Goal: Task Accomplishment & Management: Manage account settings

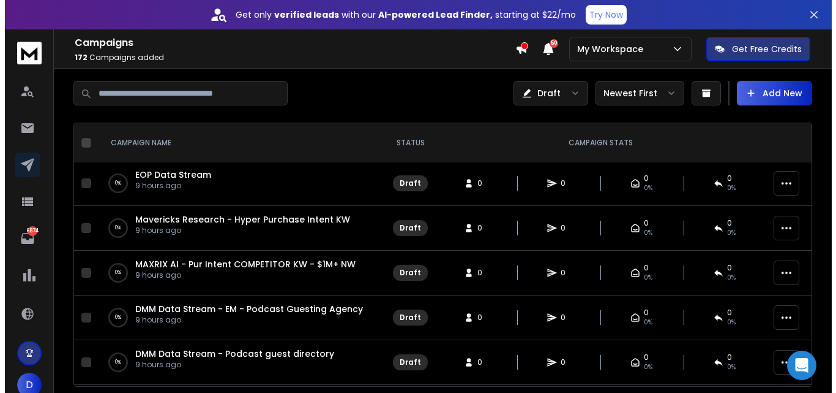
scroll to position [560, 0]
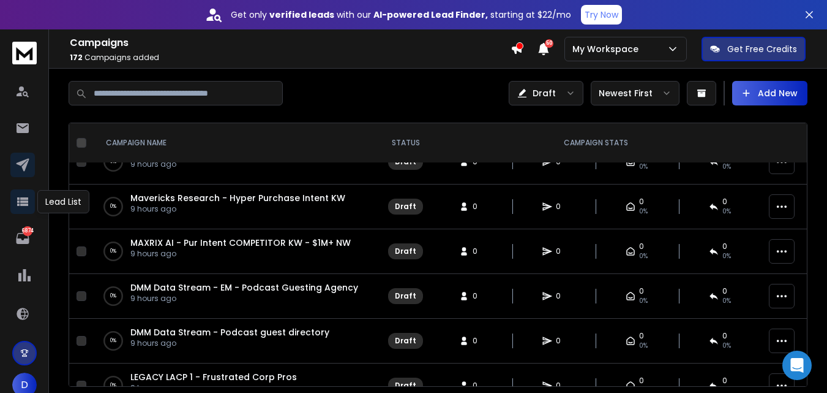
click at [24, 203] on icon at bounding box center [22, 201] width 11 height 9
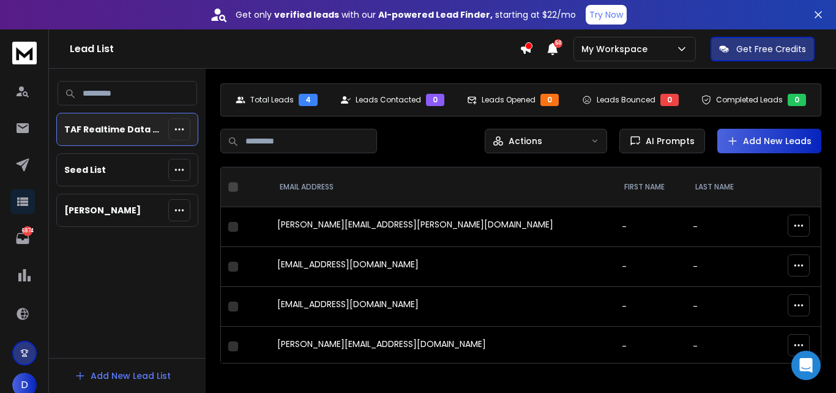
click at [762, 136] on link "Add New Leads" at bounding box center [769, 141] width 85 height 12
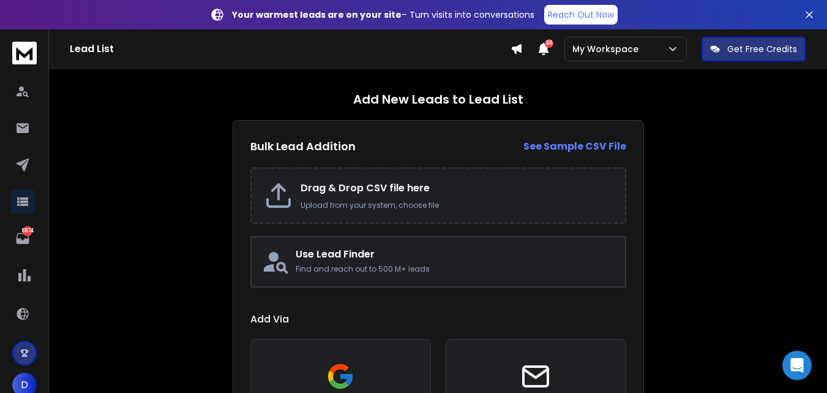
click at [762, 136] on div "Add New Leads to Lead List Bulk Lead Addition See Sample CSV File Drag & Drop C…" at bounding box center [438, 271] width 778 height 360
click at [29, 203] on icon at bounding box center [22, 201] width 15 height 15
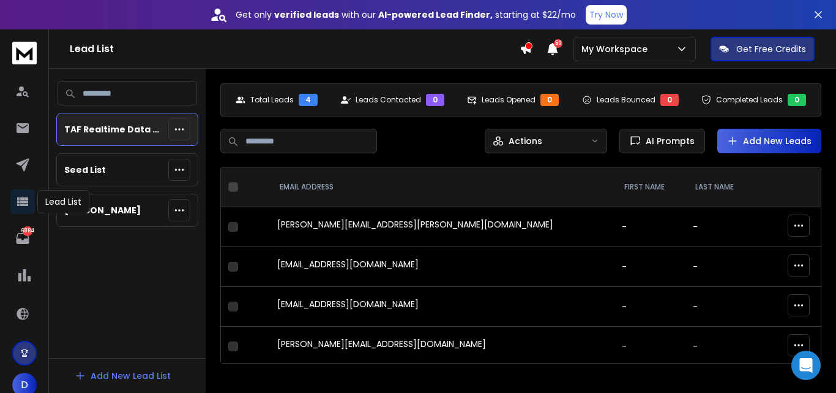
click at [20, 201] on icon at bounding box center [22, 201] width 15 height 15
click at [20, 202] on icon at bounding box center [22, 201] width 15 height 15
click at [102, 129] on p "TAF Realtime Data Stream" at bounding box center [113, 129] width 99 height 12
click at [102, 171] on p "Seed List" at bounding box center [85, 169] width 42 height 12
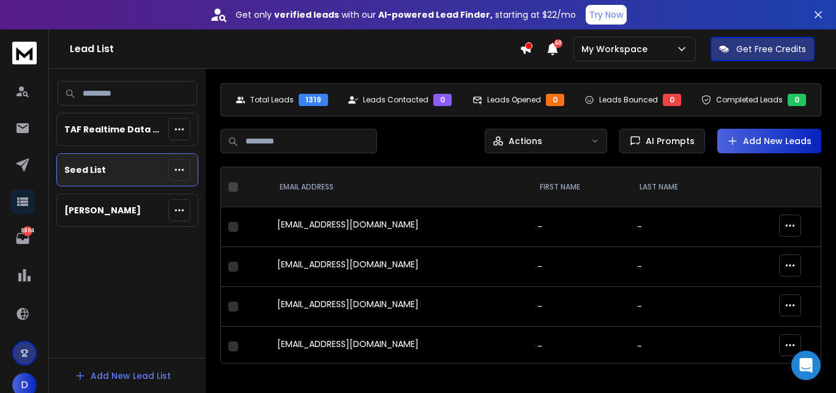
click at [118, 209] on p "[PERSON_NAME]" at bounding box center [102, 210] width 77 height 12
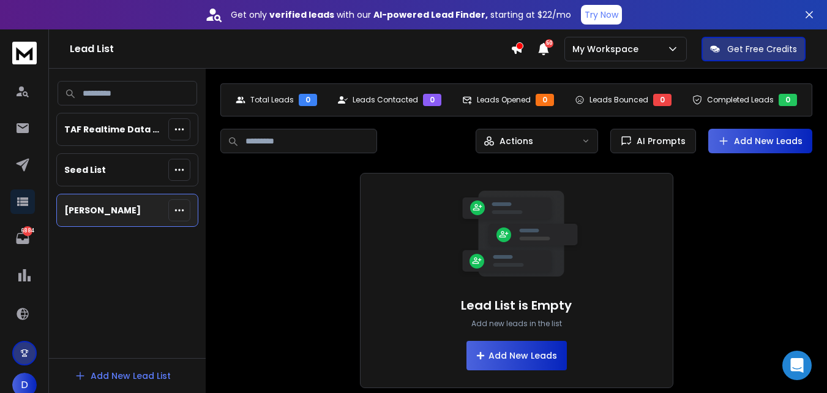
click at [756, 144] on link "Add New Leads" at bounding box center [760, 141] width 85 height 12
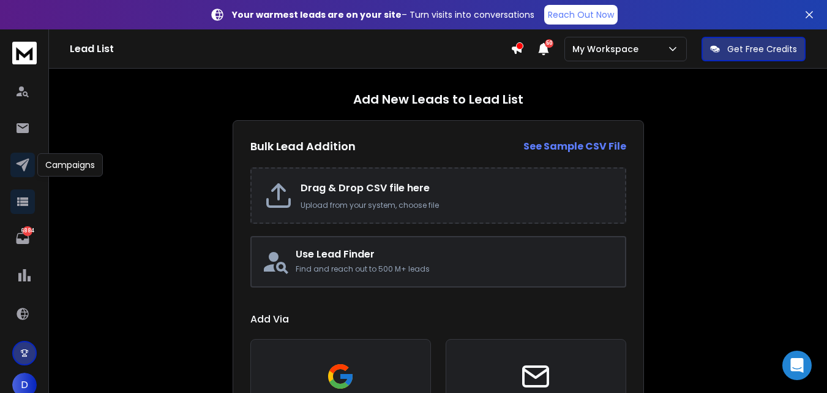
click at [20, 163] on icon at bounding box center [22, 164] width 13 height 13
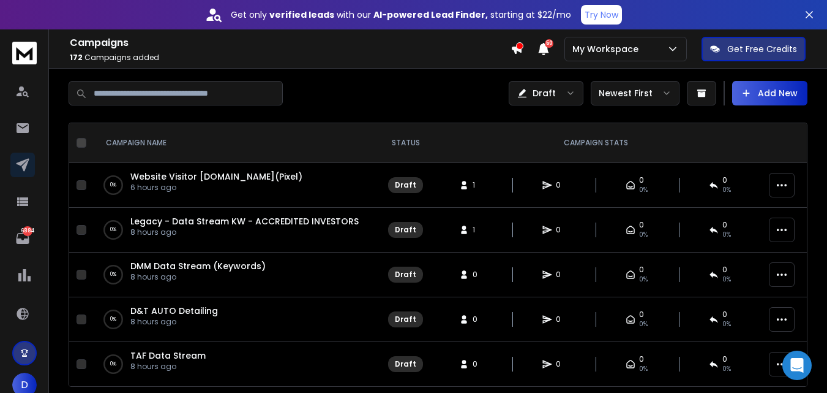
click at [86, 184] on button "button" at bounding box center [82, 185] width 10 height 10
click at [490, 95] on icon at bounding box center [486, 93] width 8 height 8
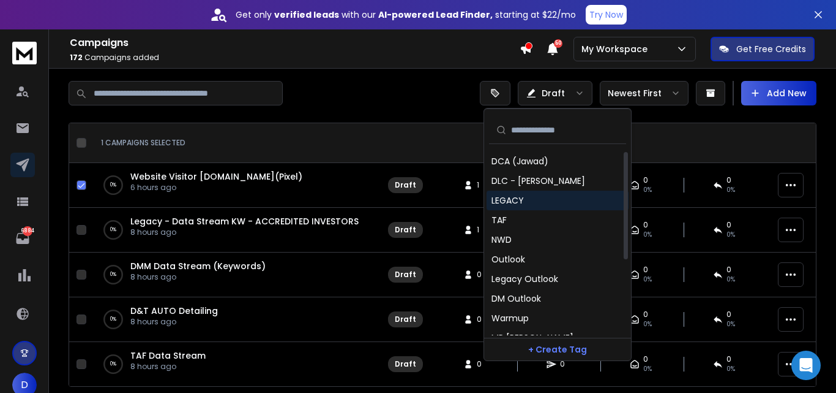
click at [415, 67] on div "Campaigns 172 Campaigns added 50 My Workspace Get Free Credits" at bounding box center [418, 48] width 836 height 39
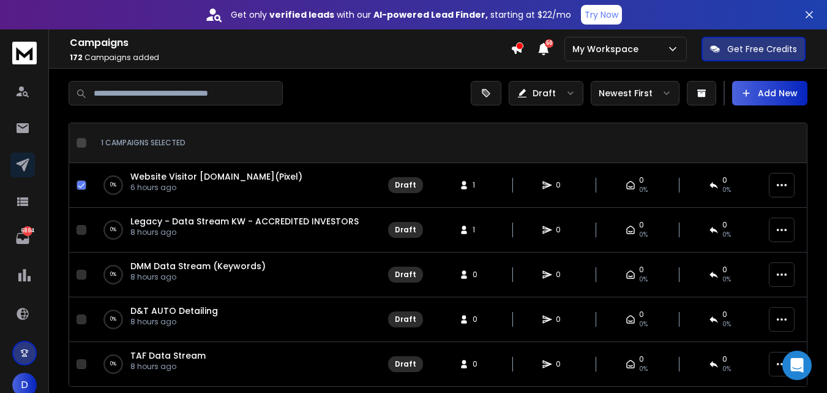
click at [626, 88] on button "Newest First" at bounding box center [635, 93] width 89 height 24
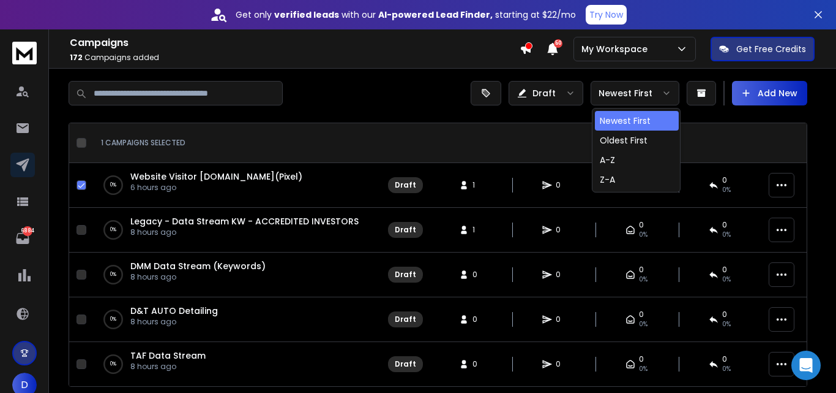
click at [538, 118] on div "Campaigns 172 Campaigns Added Draft Newest First Add New 1 campaigns selected 0…" at bounding box center [438, 234] width 739 height 306
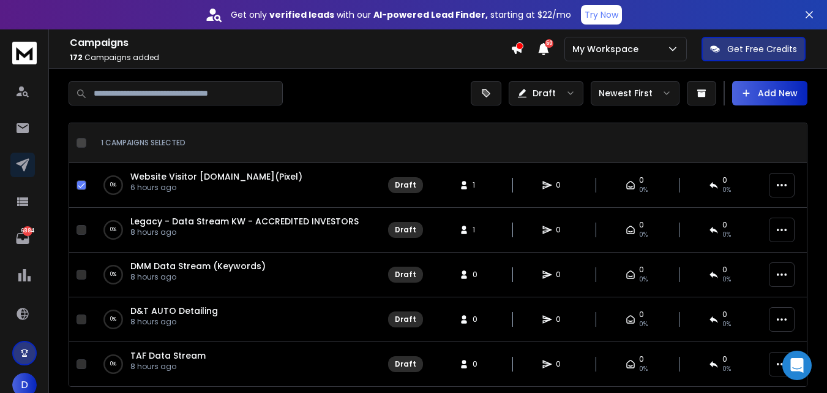
click at [776, 184] on icon "button" at bounding box center [782, 185] width 12 height 12
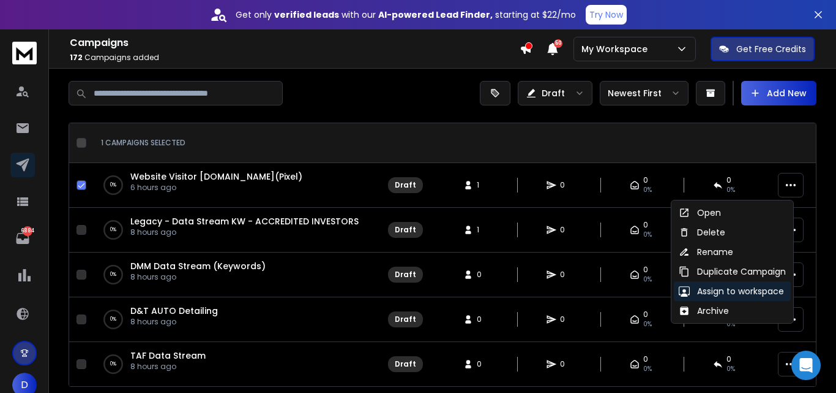
click at [268, 145] on th "1 campaigns selected" at bounding box center [236, 143] width 290 height 40
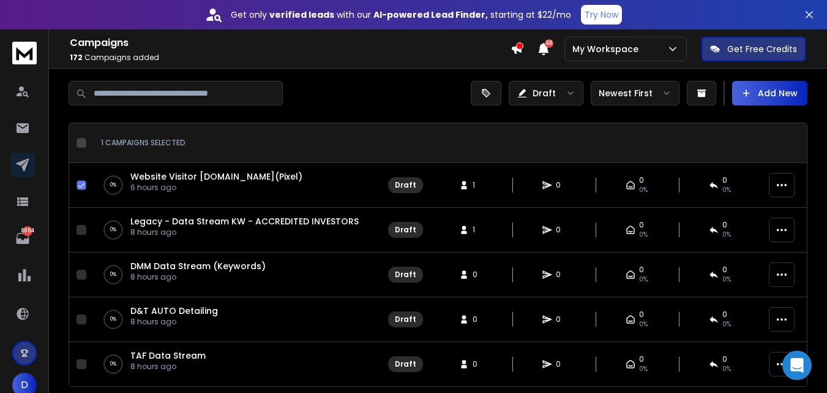
click at [81, 186] on button "button" at bounding box center [82, 185] width 10 height 10
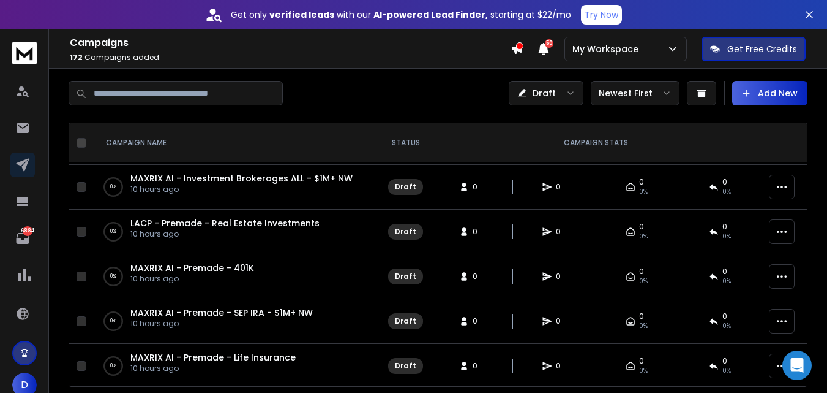
scroll to position [1715, 0]
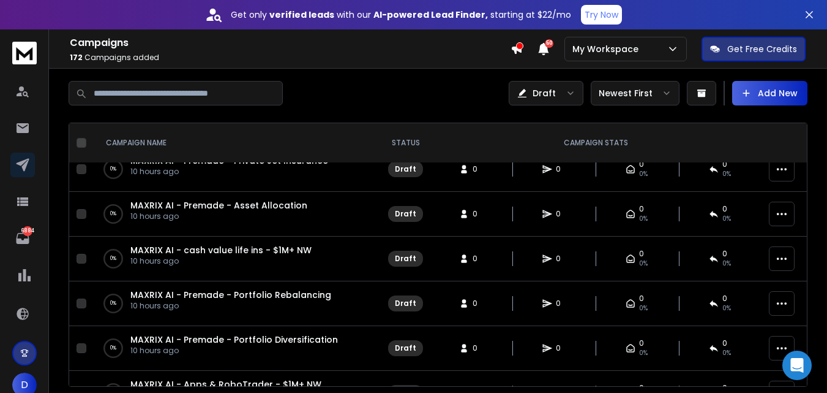
click at [395, 168] on div "Draft" at bounding box center [405, 169] width 21 height 10
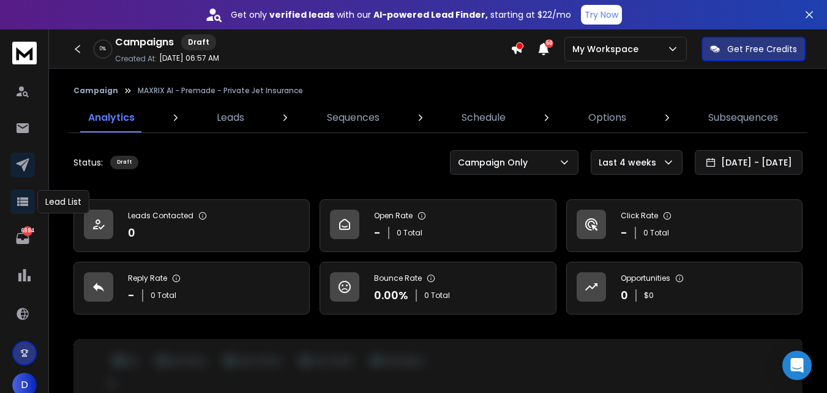
click at [22, 200] on icon at bounding box center [22, 201] width 15 height 15
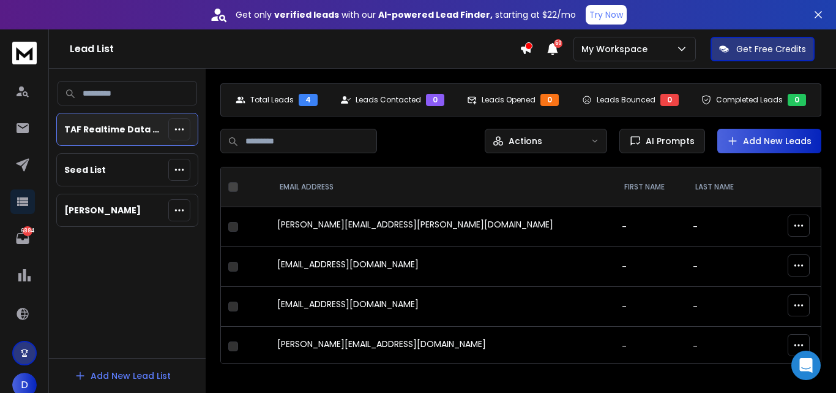
click at [178, 208] on icon "button" at bounding box center [179, 210] width 11 height 11
click at [167, 297] on div "TAF Realtime Data Stream Seed List [PERSON_NAME]" at bounding box center [127, 228] width 157 height 231
click at [150, 133] on p "TAF Realtime Data Stream" at bounding box center [113, 129] width 99 height 12
click at [178, 130] on icon "button" at bounding box center [179, 129] width 11 height 11
click at [144, 154] on p "Edit List Name" at bounding box center [145, 155] width 59 height 12
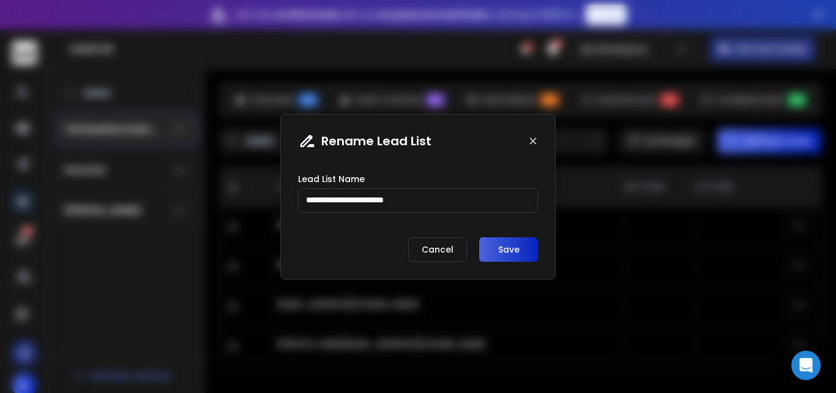
click at [535, 139] on icon at bounding box center [533, 140] width 7 height 7
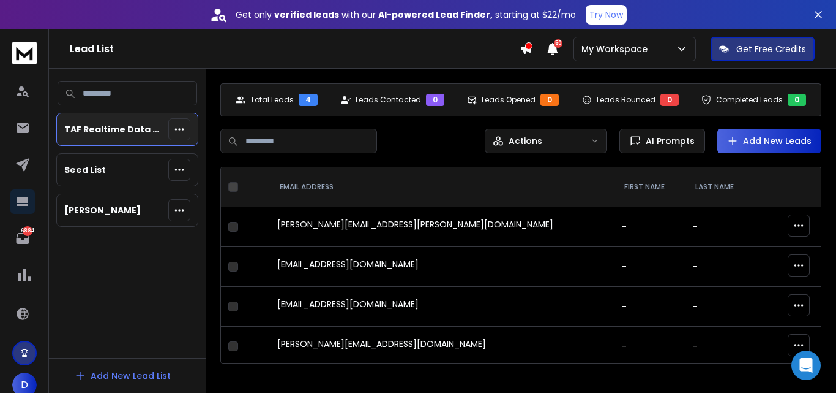
click at [100, 171] on p "Seed List" at bounding box center [85, 169] width 42 height 12
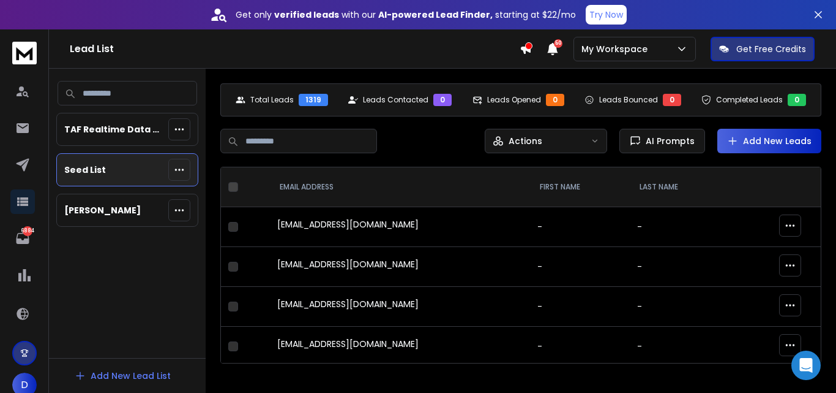
click at [109, 206] on p "[PERSON_NAME]" at bounding box center [102, 210] width 77 height 12
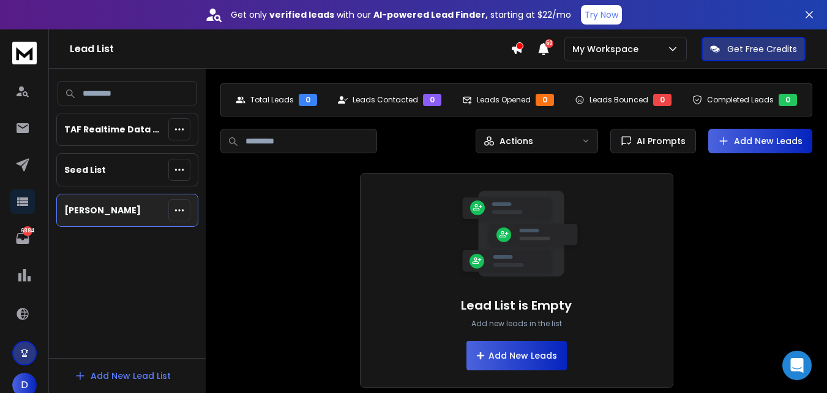
click at [116, 240] on div "TAF Realtime Data Stream Seed List [PERSON_NAME]" at bounding box center [127, 228] width 157 height 231
click at [762, 142] on link "Add New Leads" at bounding box center [760, 141] width 85 height 12
